Goal: Navigation & Orientation: Find specific page/section

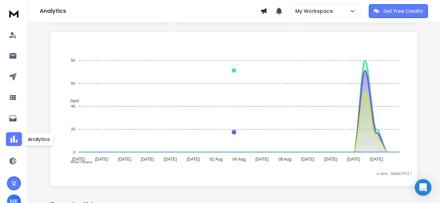
scroll to position [106, 0]
click at [179, 139] on foreignobject "Sent Total Opens Unique Opens Links Clicked Total Replies" at bounding box center [234, 102] width 338 height 122
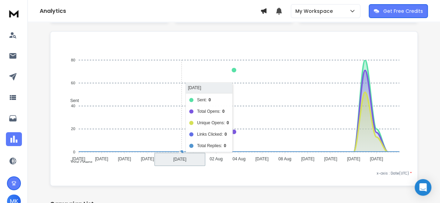
click at [179, 139] on foreignobject "Sent Total Opens Unique Opens Links Clicked Total Replies" at bounding box center [234, 102] width 338 height 122
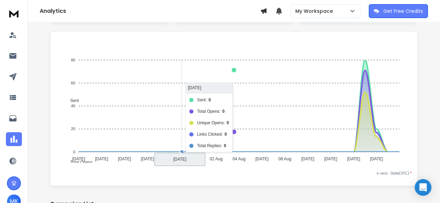
click at [179, 139] on foreignobject "Sent Total Opens Unique Opens Links Clicked Total Replies" at bounding box center [234, 102] width 338 height 122
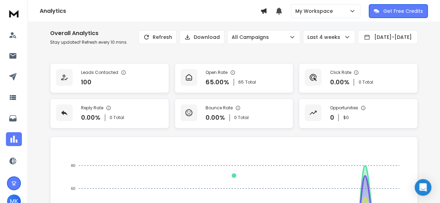
scroll to position [194, 0]
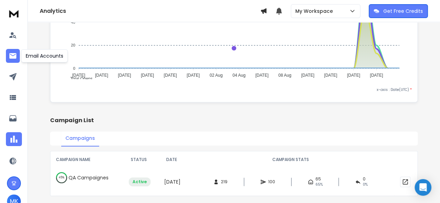
click at [14, 59] on icon at bounding box center [13, 56] width 8 height 8
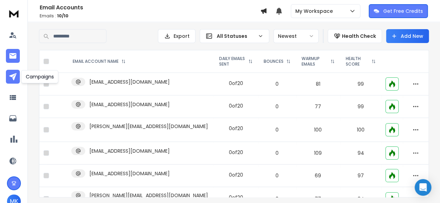
click at [13, 76] on icon at bounding box center [12, 76] width 7 height 7
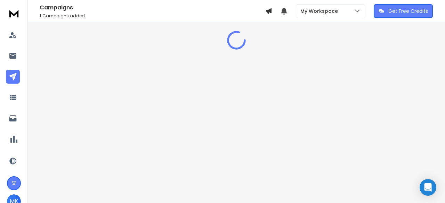
click at [187, 105] on div "Get only verified leads with our AI-powered Lead Finder, starting at $22/mo Try…" at bounding box center [222, 101] width 445 height 203
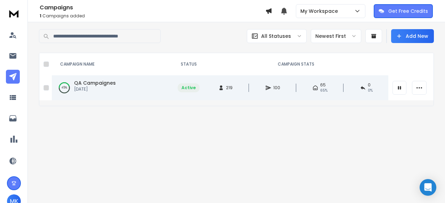
click at [94, 82] on span "QA Campaignes" at bounding box center [95, 83] width 42 height 7
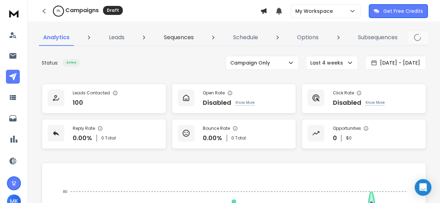
click at [177, 42] on link "Sequences" at bounding box center [178, 37] width 38 height 17
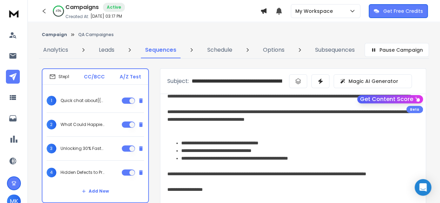
drag, startPoint x: 135, startPoint y: 20, endPoint x: 80, endPoint y: 10, distance: 55.9
click at [80, 10] on div "45 % Campaigns Active Created At: [DATE] 03:17 PM My Workspace Get Free Credits" at bounding box center [220, 11] width 440 height 22
click at [137, 30] on div "Campaign QA Campaignes" at bounding box center [233, 34] width 389 height 11
